Goal: Find specific page/section: Find specific page/section

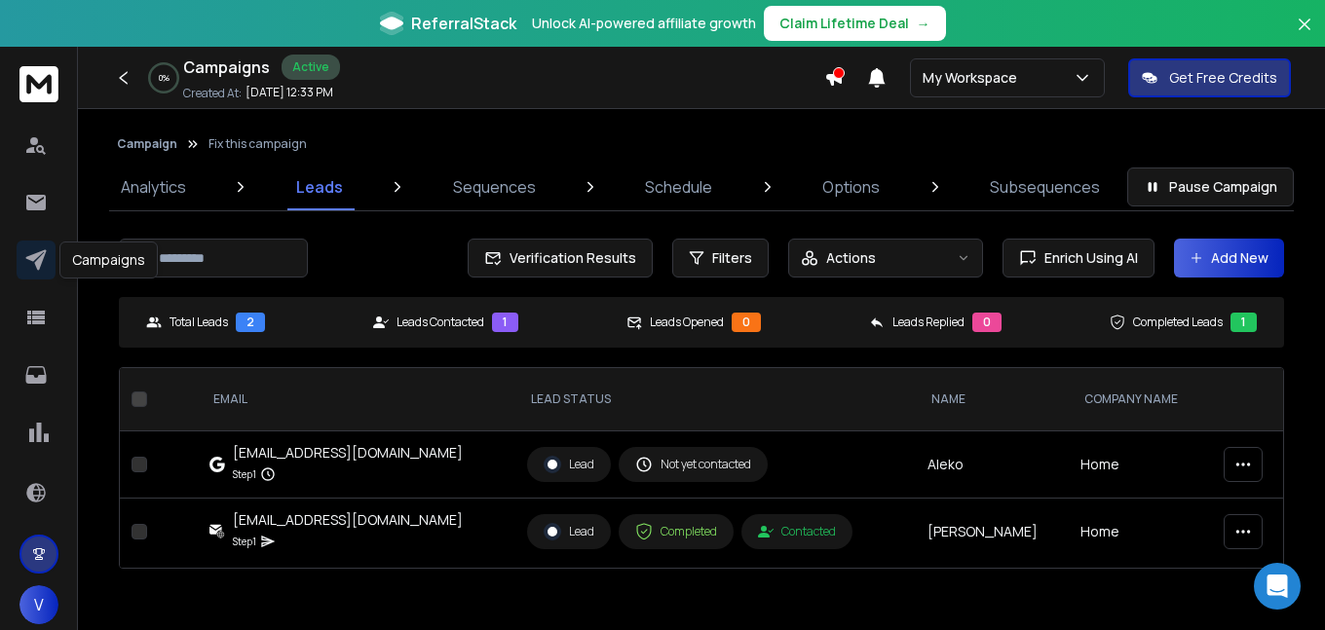
click at [33, 250] on icon at bounding box center [35, 259] width 23 height 23
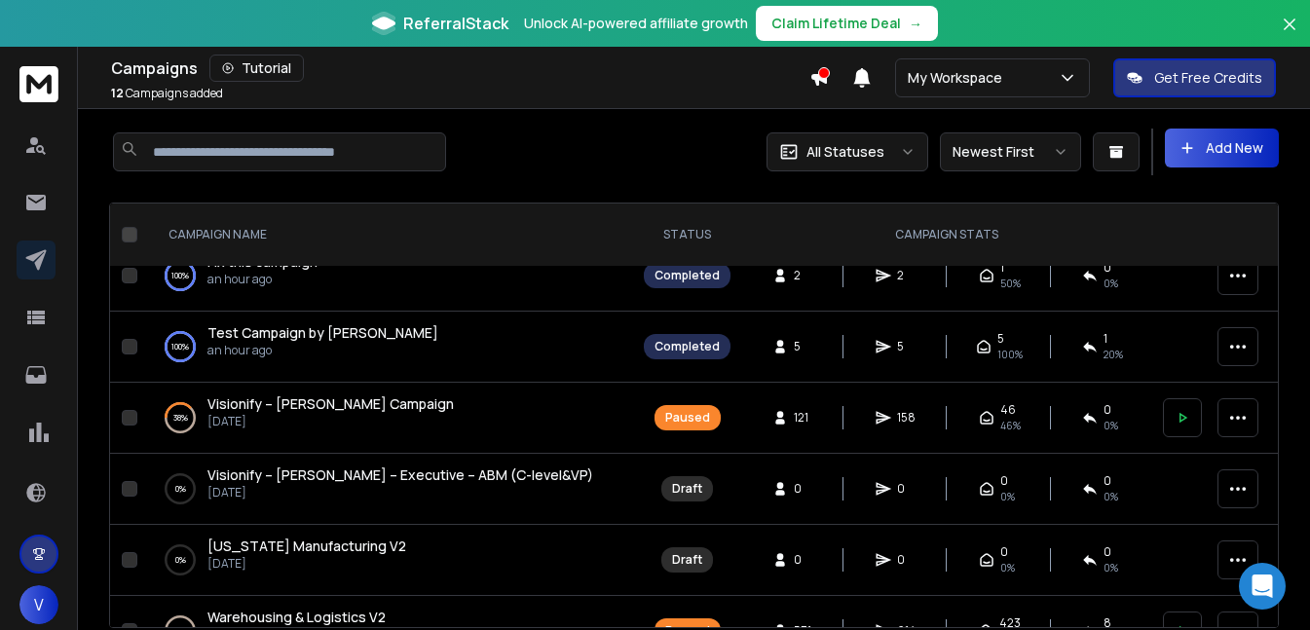
scroll to position [195, 0]
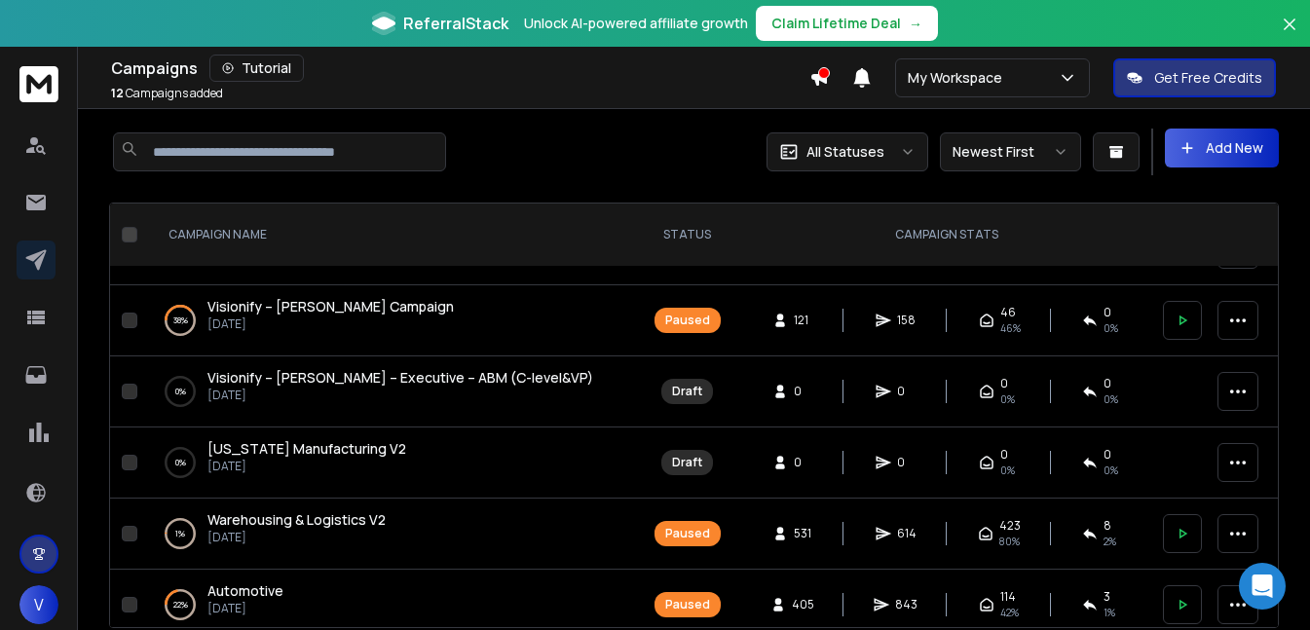
click at [330, 447] on span "[US_STATE] Manufacturing V2" at bounding box center [306, 448] width 199 height 19
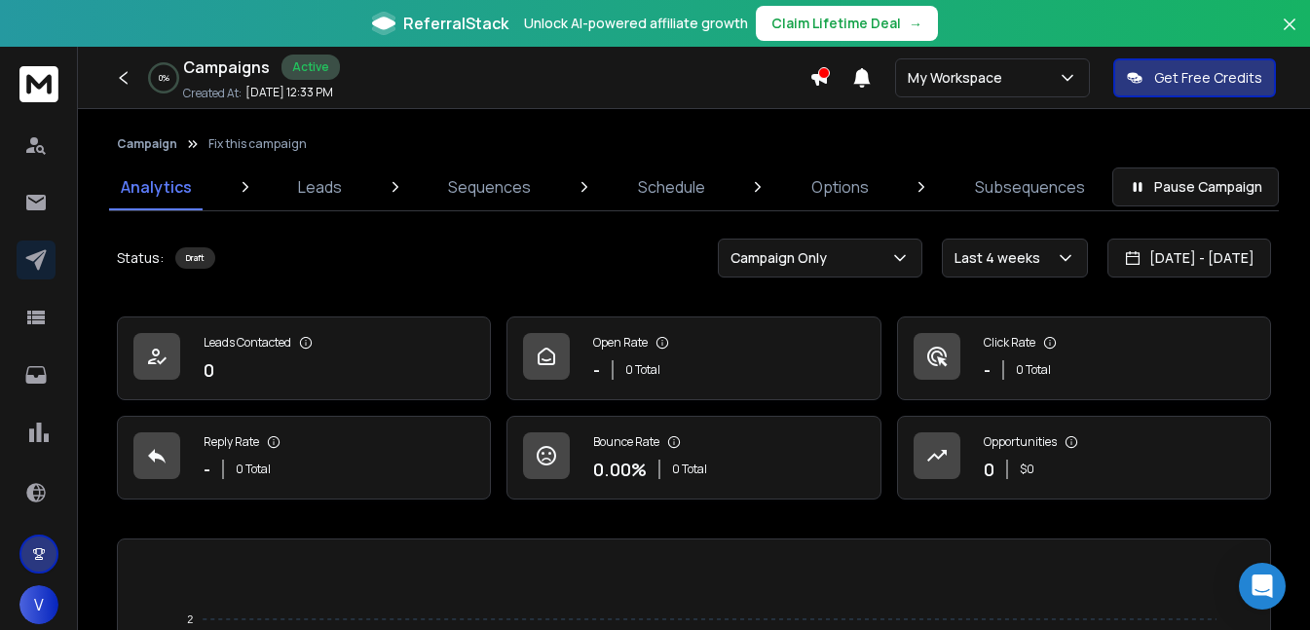
click at [327, 192] on p "Leads" at bounding box center [320, 186] width 44 height 23
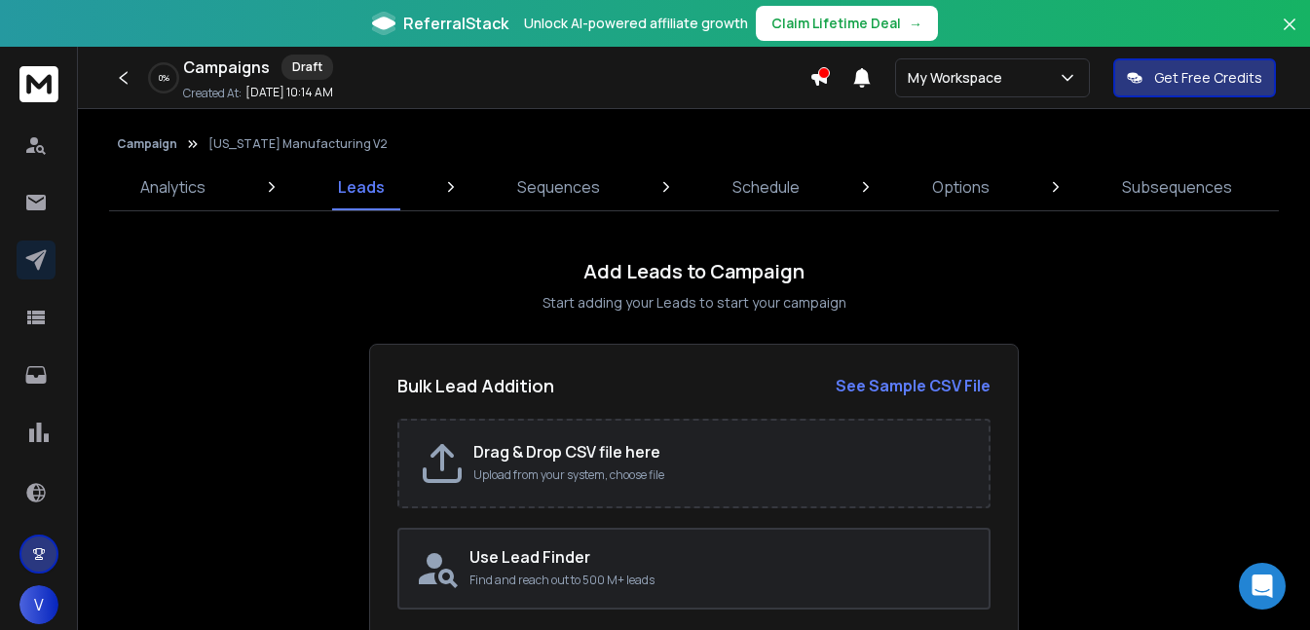
click at [193, 192] on p "Analytics" at bounding box center [172, 186] width 65 height 23
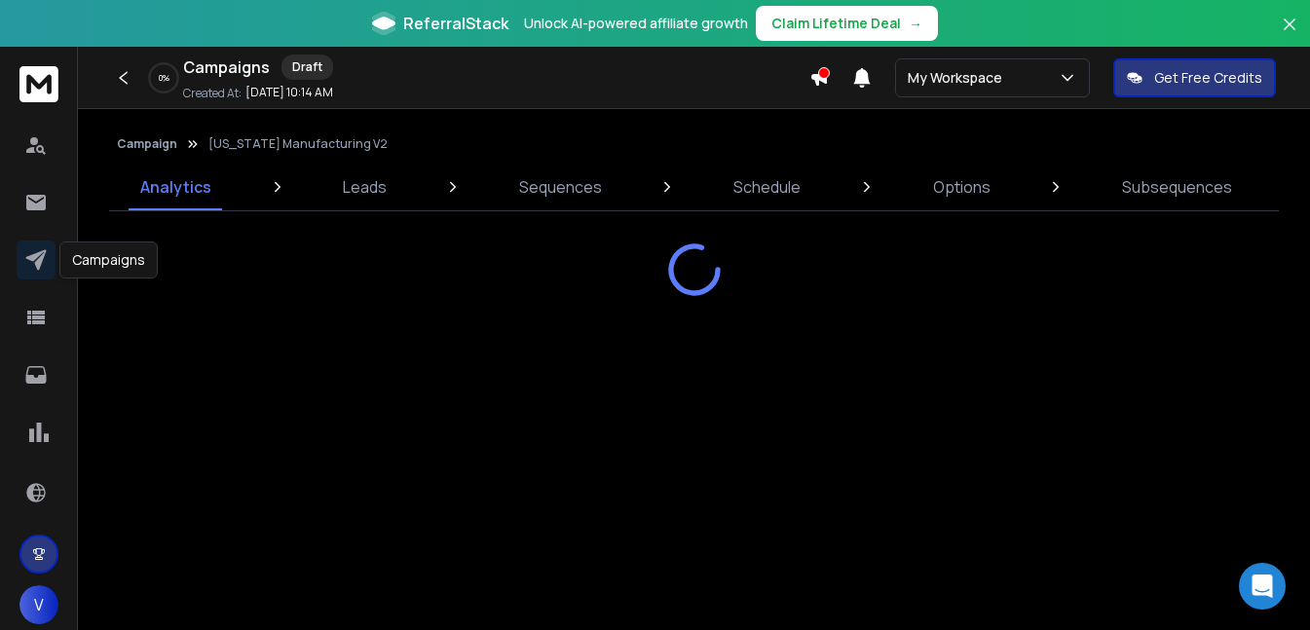
click at [39, 253] on icon at bounding box center [35, 260] width 20 height 20
